Goal: Task Accomplishment & Management: Manage account settings

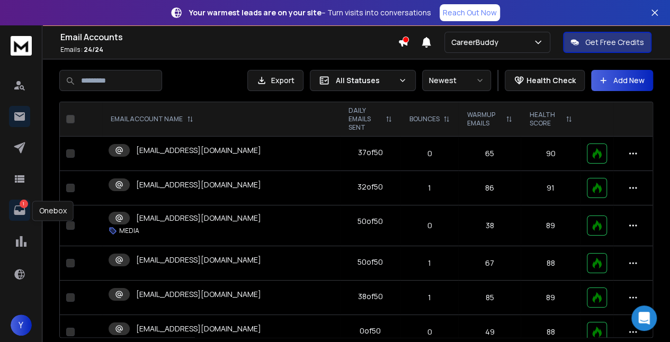
click at [18, 212] on icon at bounding box center [19, 210] width 11 height 10
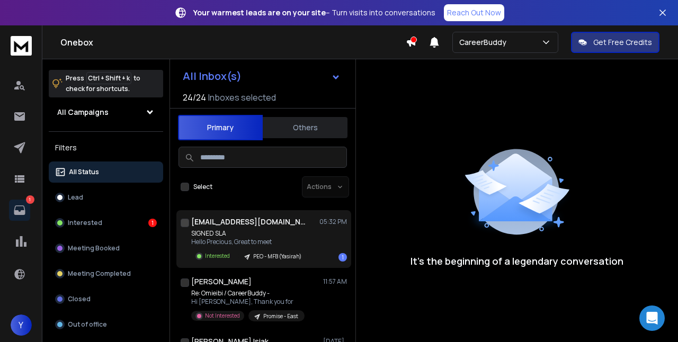
click at [238, 233] on p "SIGNED SLA" at bounding box center [249, 233] width 116 height 8
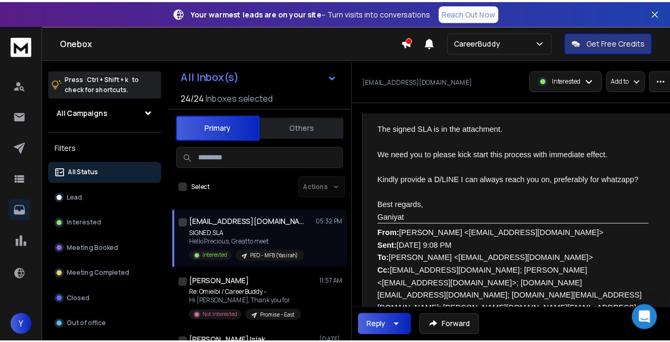
scroll to position [244, 0]
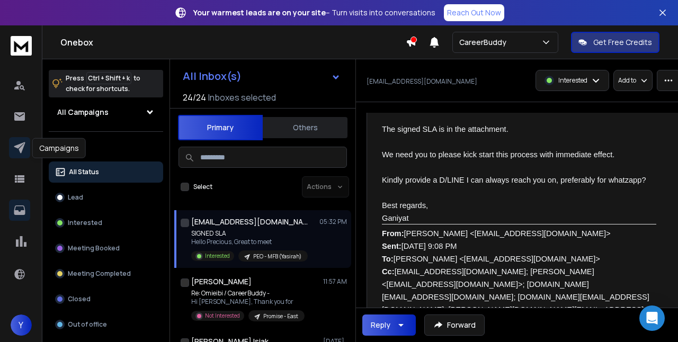
click at [20, 146] on icon at bounding box center [19, 147] width 11 height 11
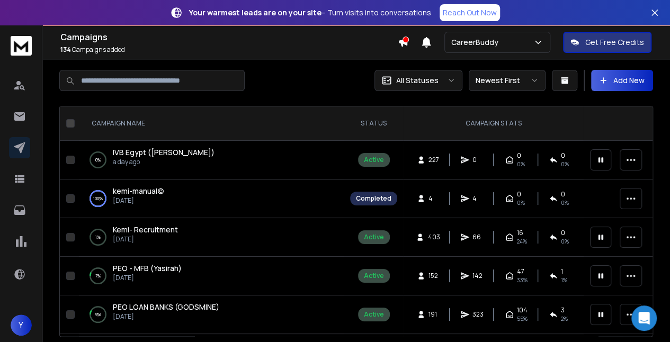
scroll to position [40, 0]
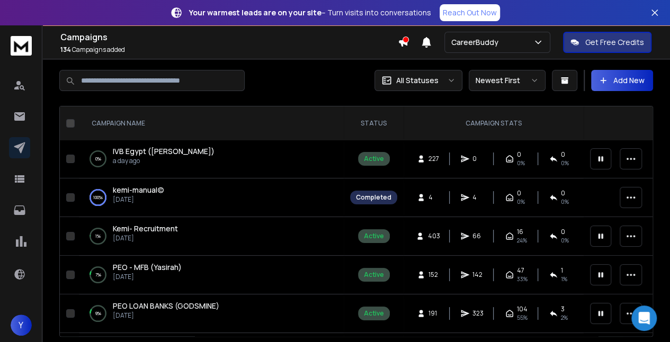
click at [175, 275] on p "[DATE]" at bounding box center [147, 277] width 69 height 8
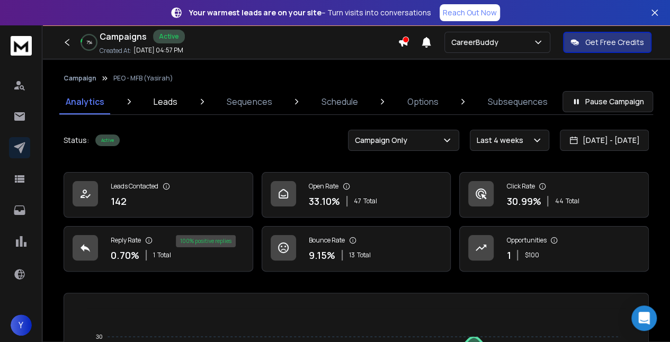
click at [170, 97] on p "Leads" at bounding box center [166, 101] width 24 height 13
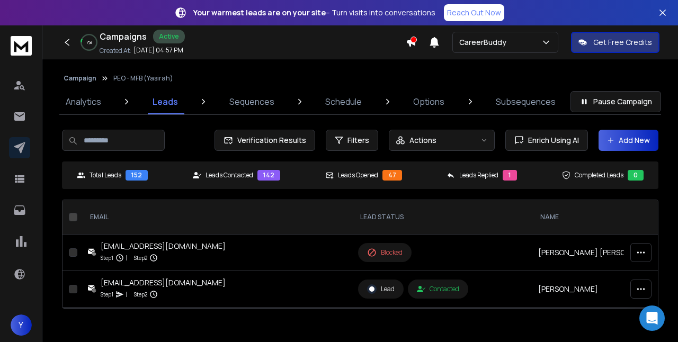
click at [111, 143] on input at bounding box center [113, 140] width 103 height 21
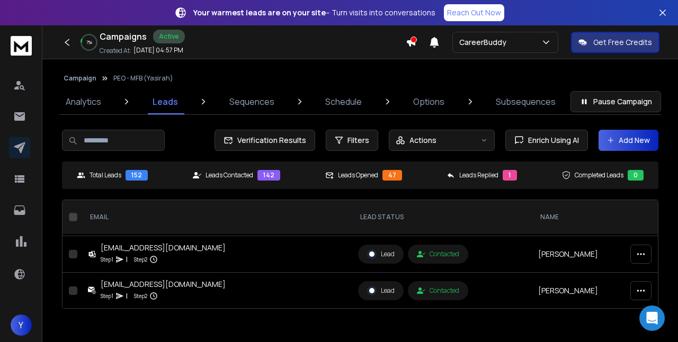
scroll to position [66, 0]
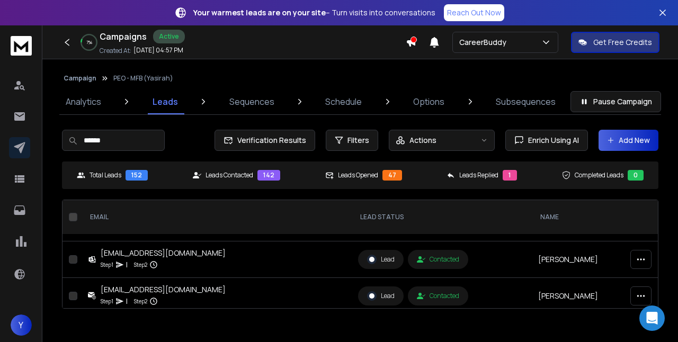
type input "*******"
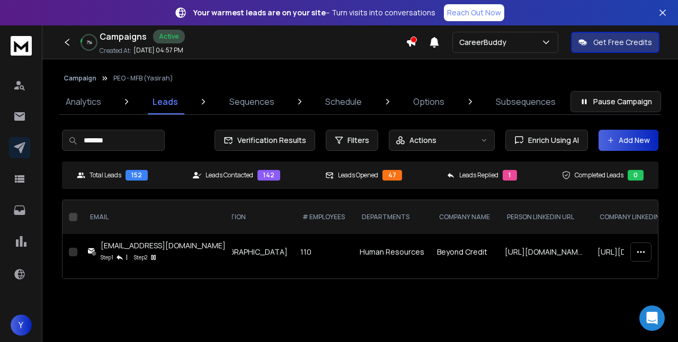
scroll to position [0, 570]
click at [640, 249] on icon "button" at bounding box center [641, 252] width 10 height 10
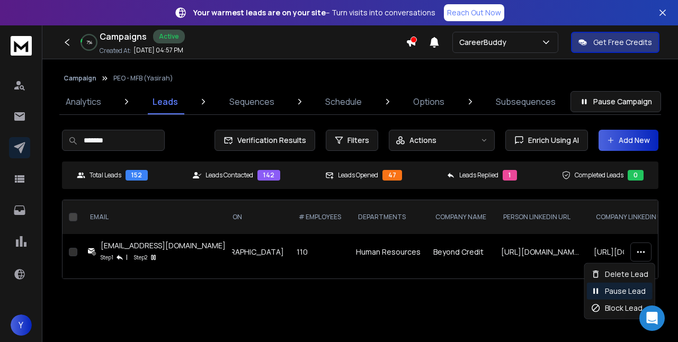
click at [619, 292] on p "Pause Lead" at bounding box center [625, 291] width 41 height 11
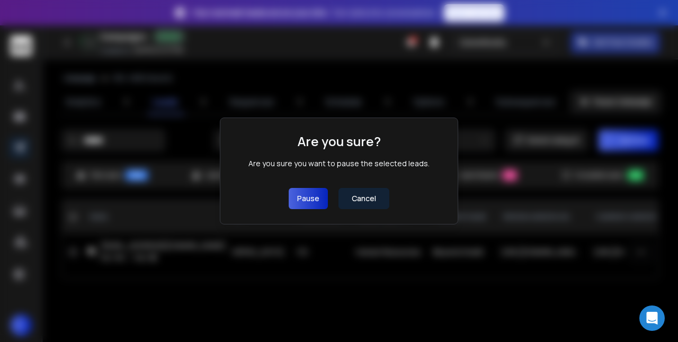
click at [313, 199] on button "Pause" at bounding box center [308, 198] width 39 height 21
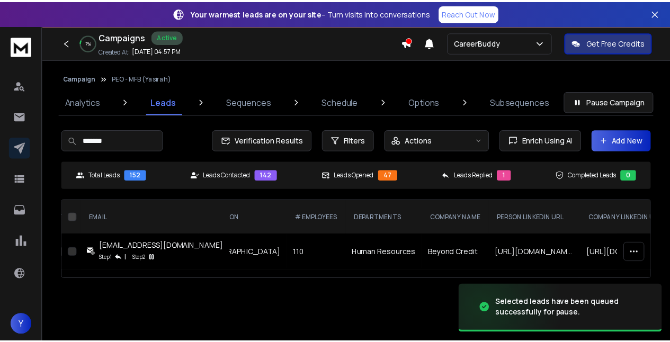
scroll to position [0, 570]
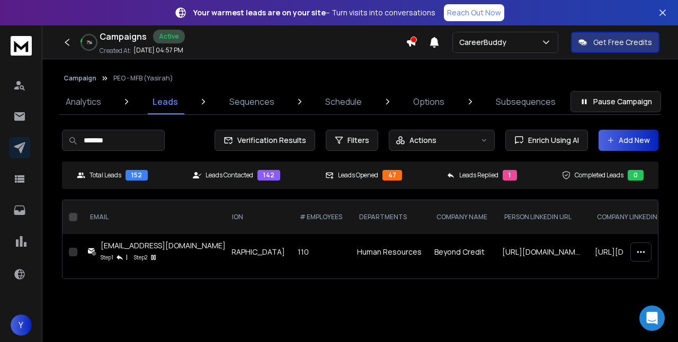
click at [639, 253] on icon "button" at bounding box center [641, 252] width 10 height 10
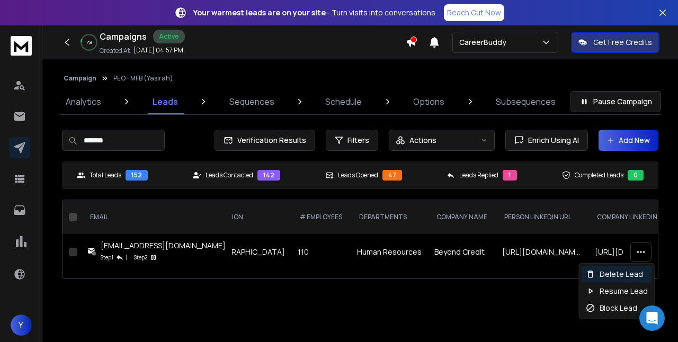
click at [255, 283] on div "Campaign PEO - MFB (Yasirah) Analytics Leads Sequences Schedule Options Subsequ…" at bounding box center [359, 171] width 635 height 224
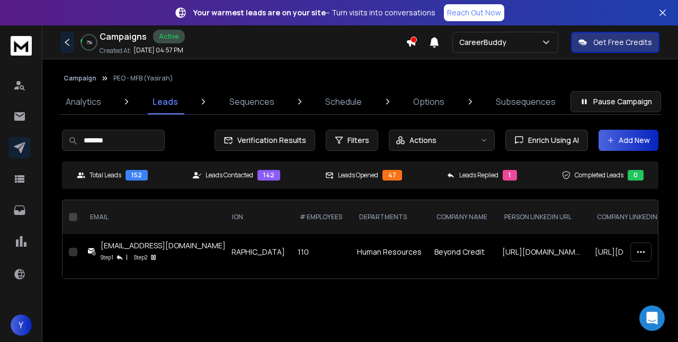
click at [62, 39] on icon at bounding box center [67, 43] width 10 height 10
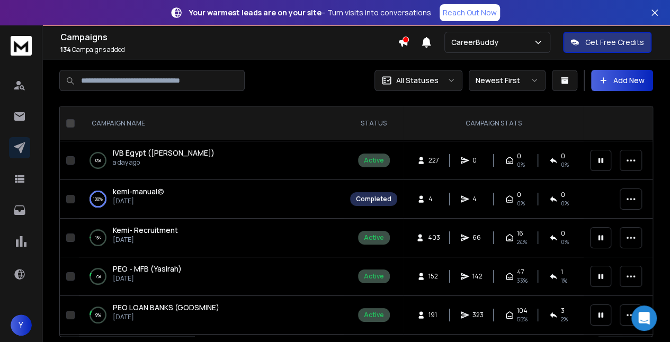
scroll to position [41, 0]
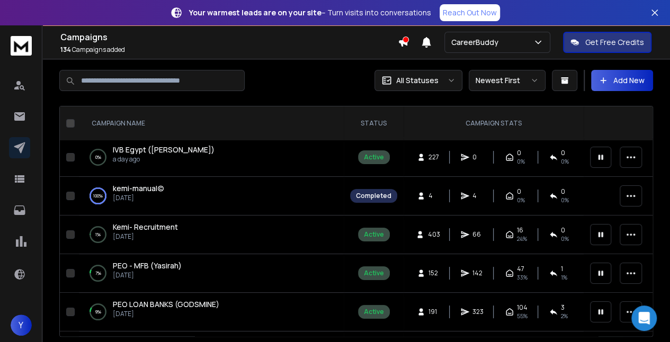
click at [145, 269] on link "PEO - MFB (Yasirah)" at bounding box center [147, 265] width 69 height 11
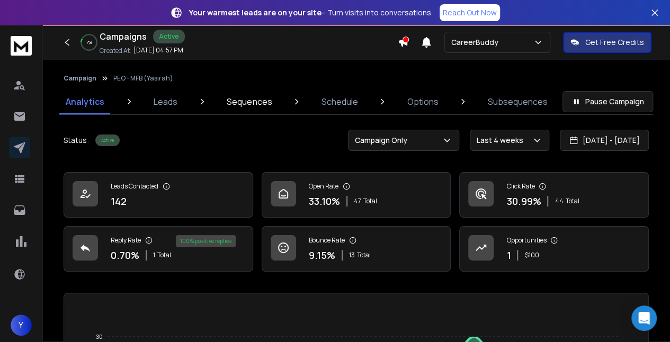
click at [248, 105] on p "Sequences" at bounding box center [249, 101] width 45 height 13
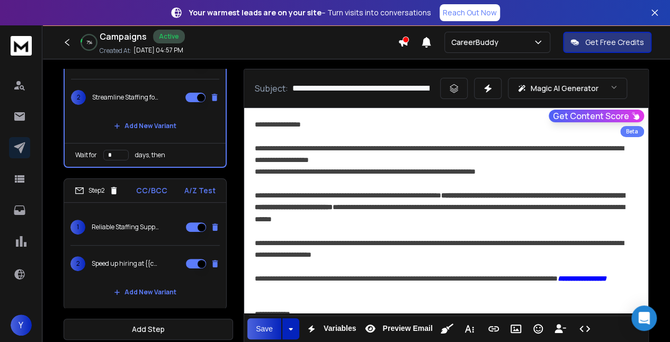
scroll to position [61, 0]
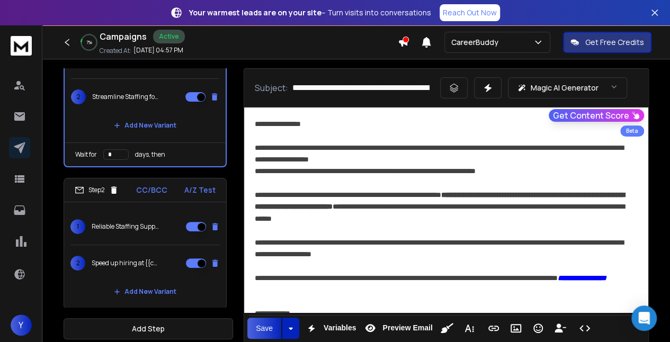
click at [120, 260] on p "Speed up hiring at {{companyName}} without compromising quality" at bounding box center [126, 263] width 68 height 8
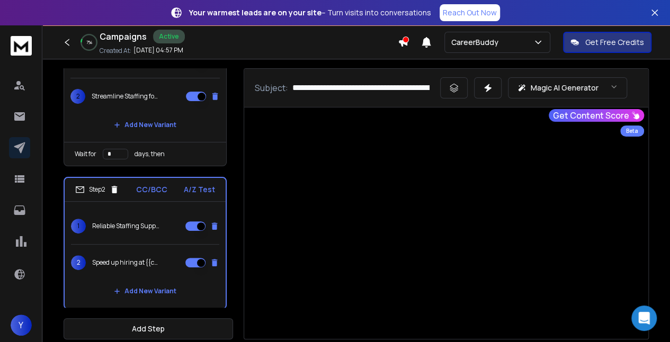
type input "**********"
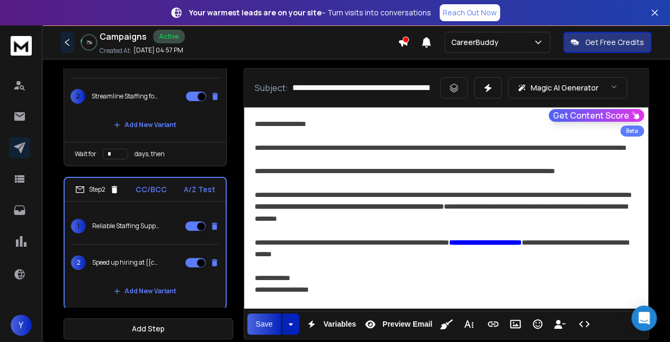
click at [65, 42] on icon at bounding box center [67, 43] width 10 height 10
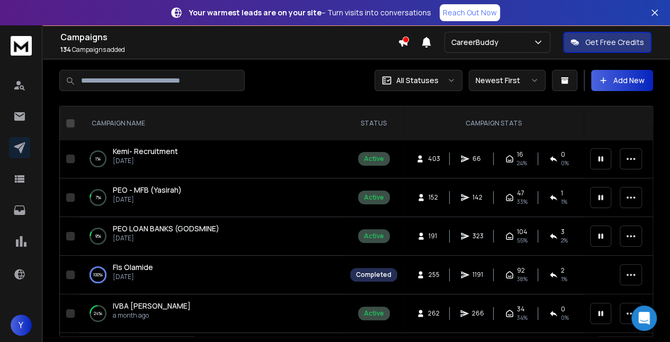
scroll to position [116, 0]
click at [200, 204] on div "7 % PEO - MFB ([GEOGRAPHIC_DATA]) [DATE]" at bounding box center [211, 197] width 244 height 25
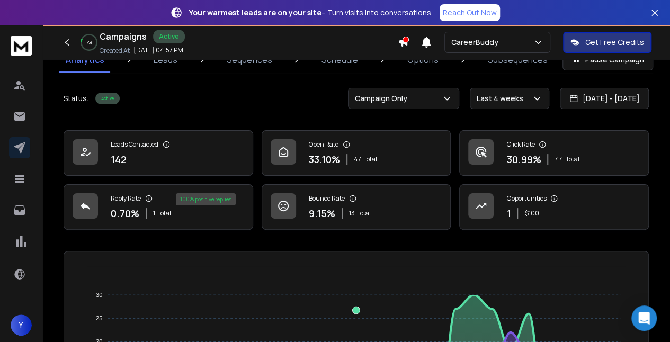
scroll to position [41, 0]
click at [69, 47] on button at bounding box center [67, 42] width 14 height 21
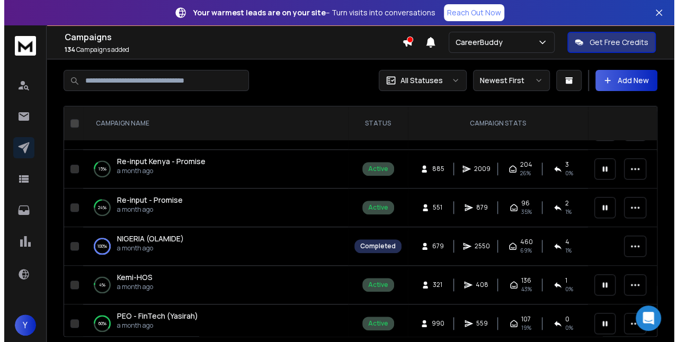
scroll to position [493, 0]
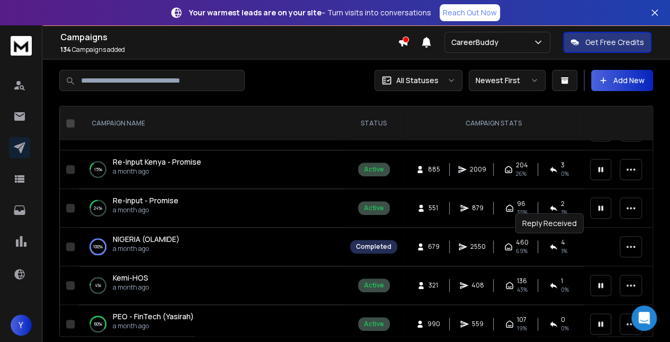
click at [561, 242] on span "4" at bounding box center [563, 242] width 4 height 8
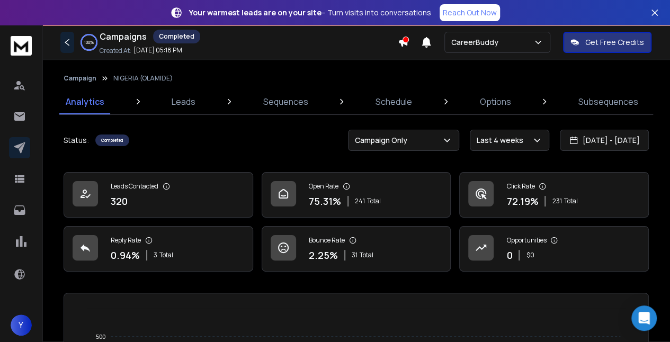
click at [70, 51] on button at bounding box center [67, 42] width 14 height 21
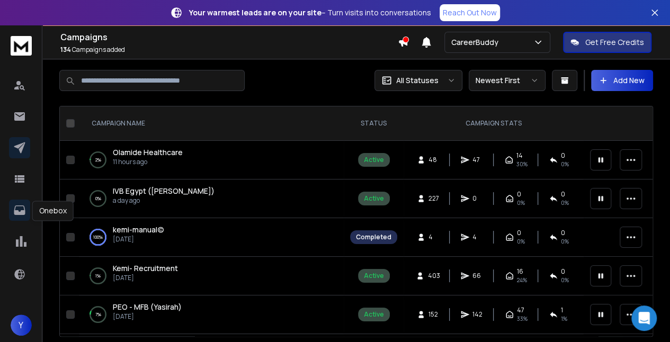
click at [13, 206] on icon at bounding box center [19, 210] width 13 height 13
